Goal: Check status

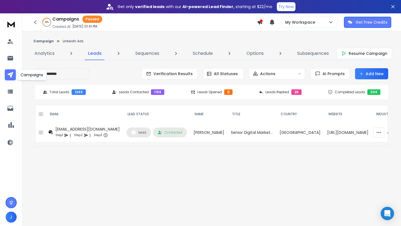
click at [12, 72] on icon at bounding box center [10, 75] width 6 height 6
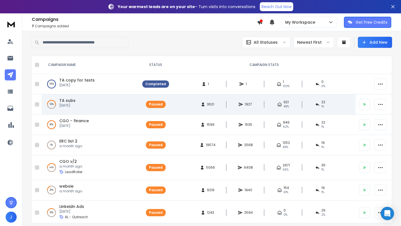
click at [136, 96] on td "53 % TA subs 12 days ago" at bounding box center [89, 104] width 97 height 20
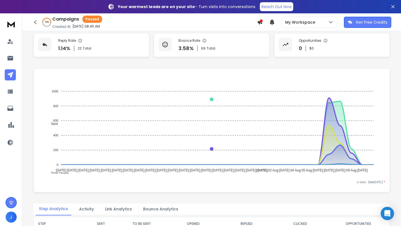
scroll to position [157, 0]
